Goal: Navigation & Orientation: Find specific page/section

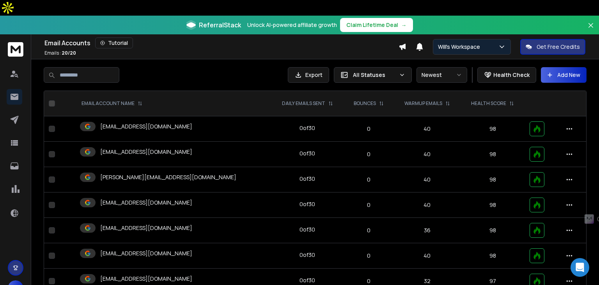
click at [495, 43] on div "Will's Workspace" at bounding box center [472, 47] width 68 height 8
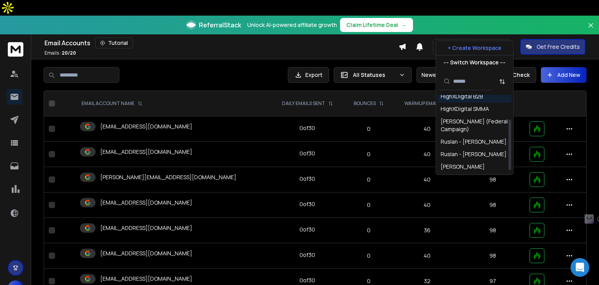
scroll to position [42, 0]
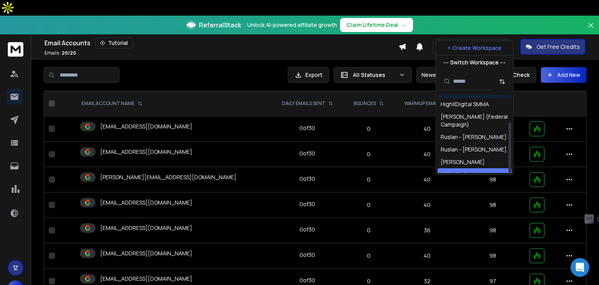
drag, startPoint x: 509, startPoint y: 119, endPoint x: 510, endPoint y: 152, distance: 33.2
click at [510, 152] on div at bounding box center [510, 147] width 3 height 50
click at [478, 133] on div "Ruslan - [PERSON_NAME]" at bounding box center [474, 137] width 66 height 8
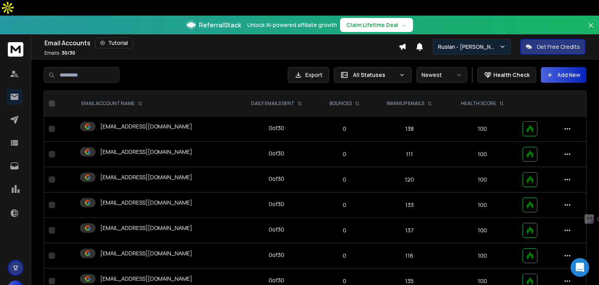
click at [464, 39] on button "Ruslan - [PERSON_NAME]" at bounding box center [472, 47] width 78 height 16
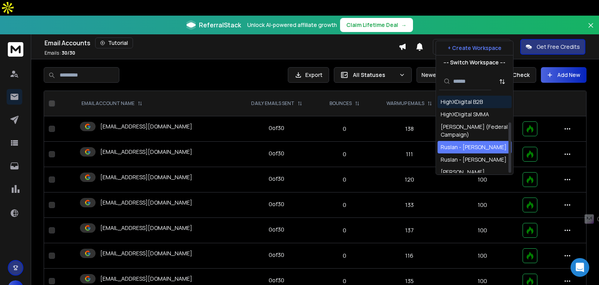
scroll to position [42, 0]
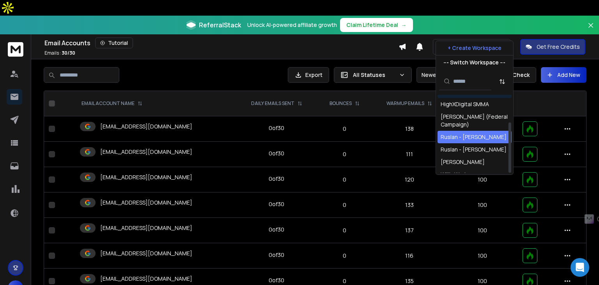
drag, startPoint x: 510, startPoint y: 130, endPoint x: 510, endPoint y: 179, distance: 49.2
click at [510, 172] on div at bounding box center [510, 147] width 3 height 50
click at [488, 171] on div "Will's Workspace" at bounding box center [475, 174] width 74 height 12
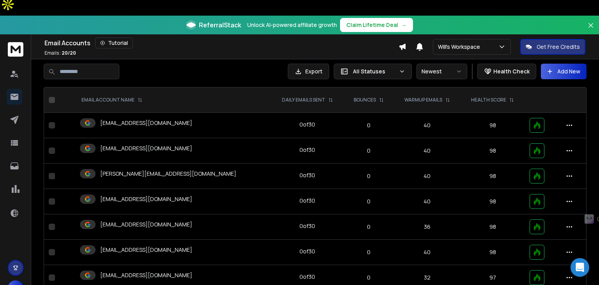
scroll to position [5, 0]
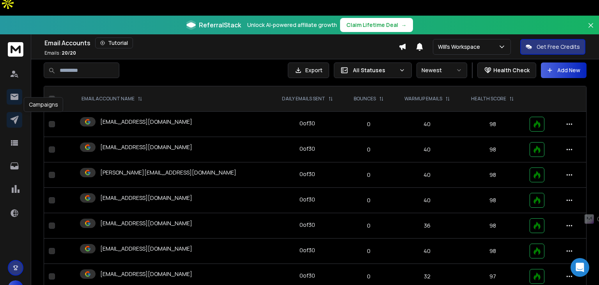
click at [8, 112] on link at bounding box center [15, 120] width 16 height 16
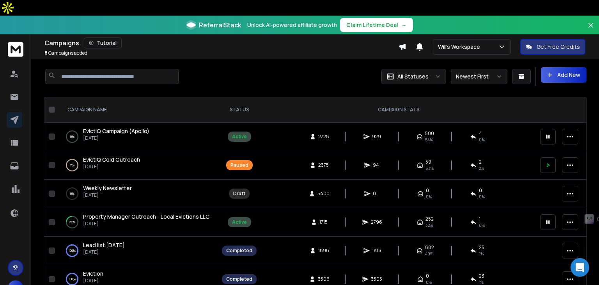
click at [247, 67] on div at bounding box center [180, 76] width 272 height 19
click at [228, 67] on div at bounding box center [180, 76] width 272 height 19
